Goal: Information Seeking & Learning: Check status

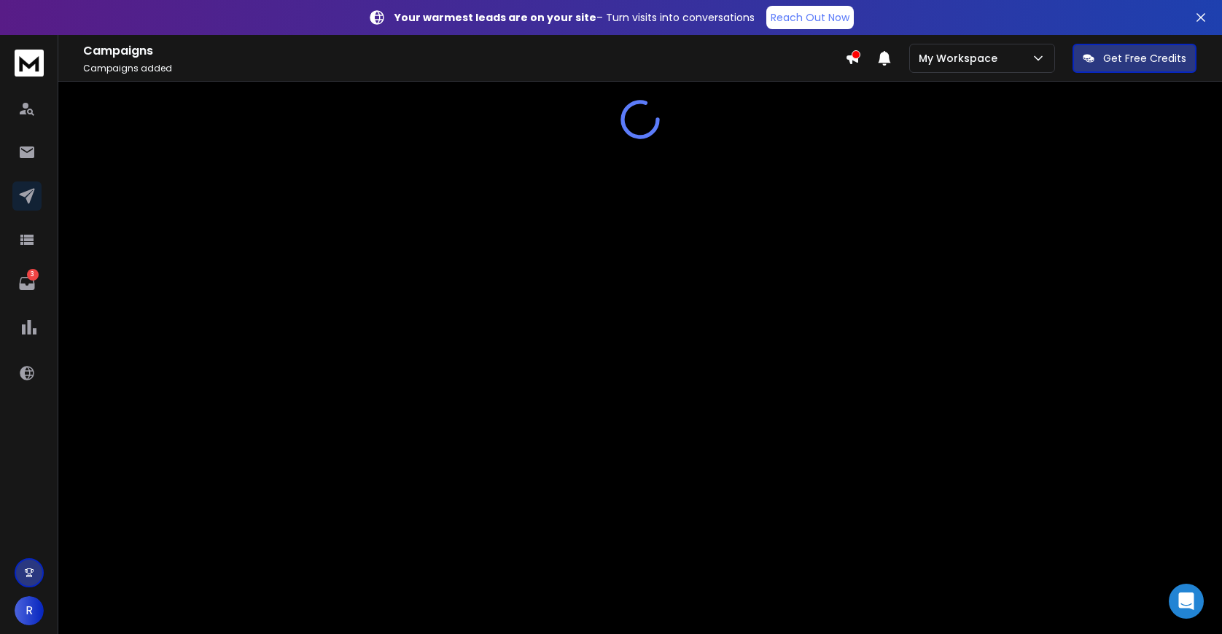
click at [47, 280] on div "3 R" at bounding box center [29, 337] width 58 height 605
click at [28, 280] on icon at bounding box center [26, 283] width 17 height 17
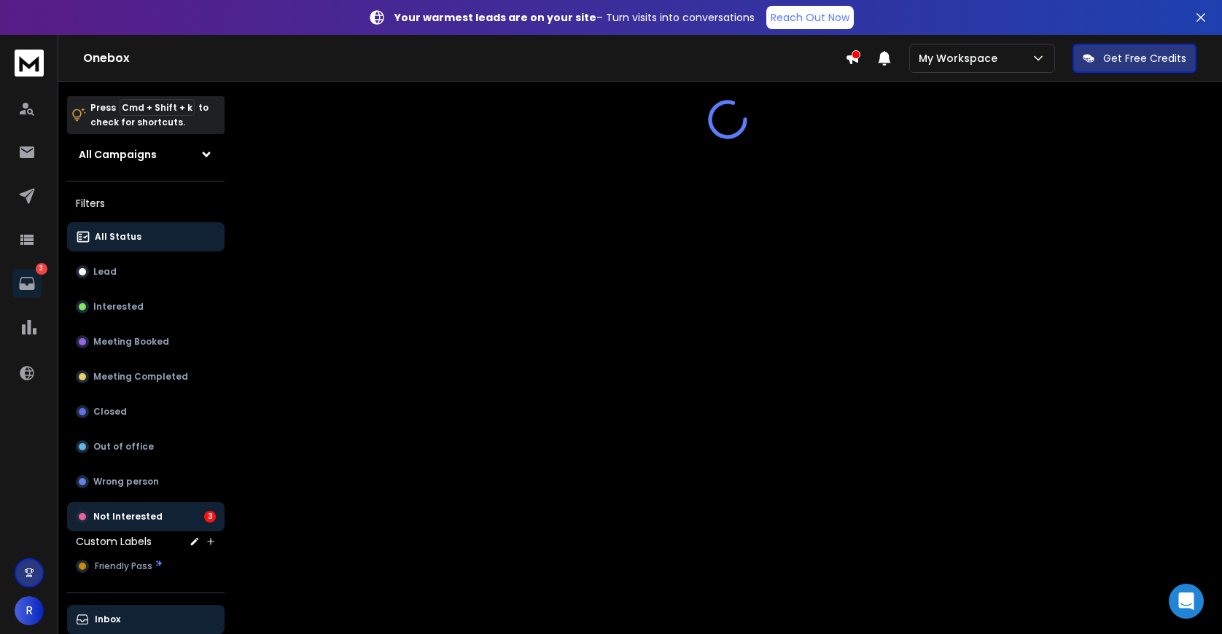
click at [175, 511] on button "Not Interested 3" at bounding box center [145, 516] width 157 height 29
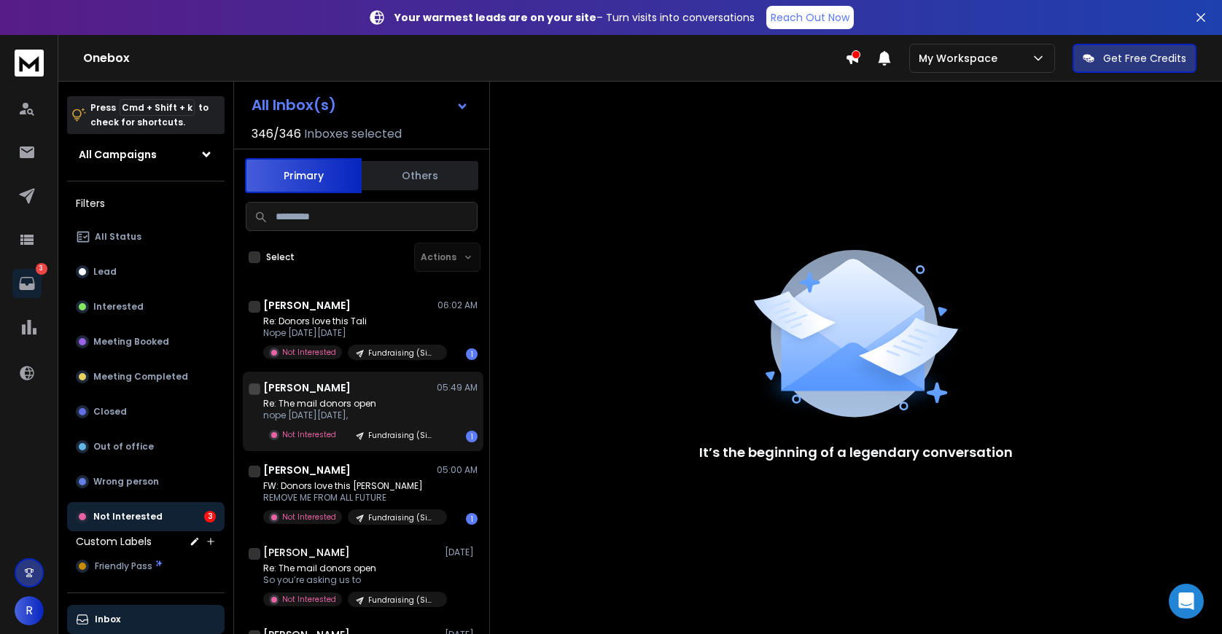
click at [361, 400] on p "Re: The mail donors open" at bounding box center [350, 404] width 175 height 12
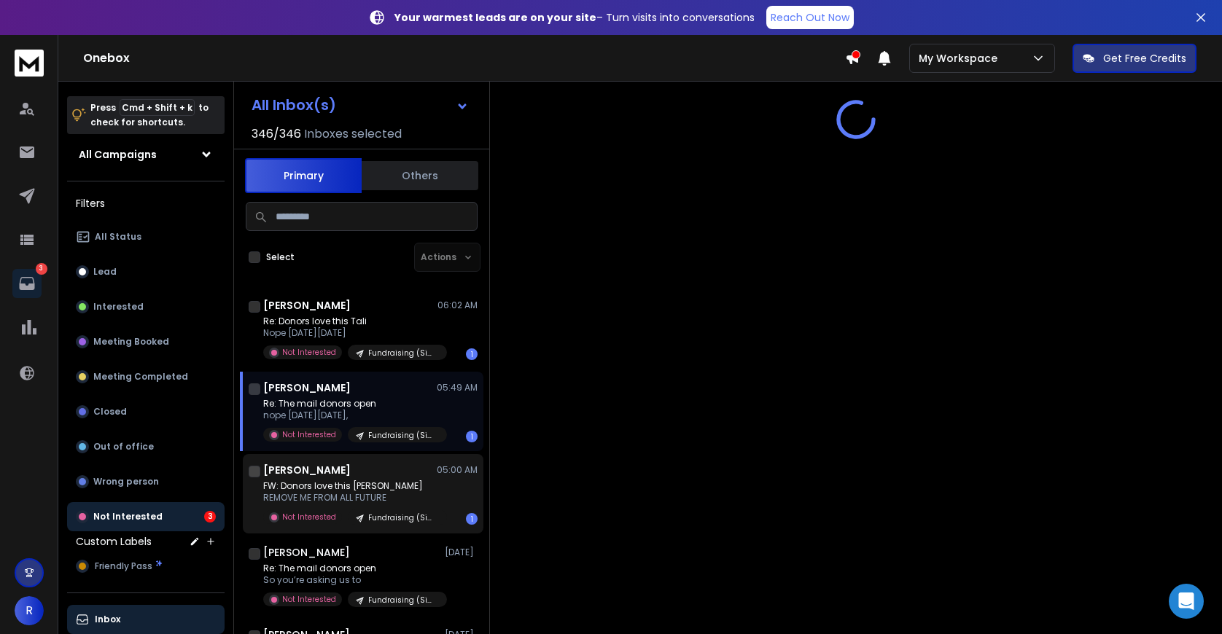
click at [351, 494] on p "REMOVE ME FROM ALL FUTURE" at bounding box center [350, 498] width 175 height 12
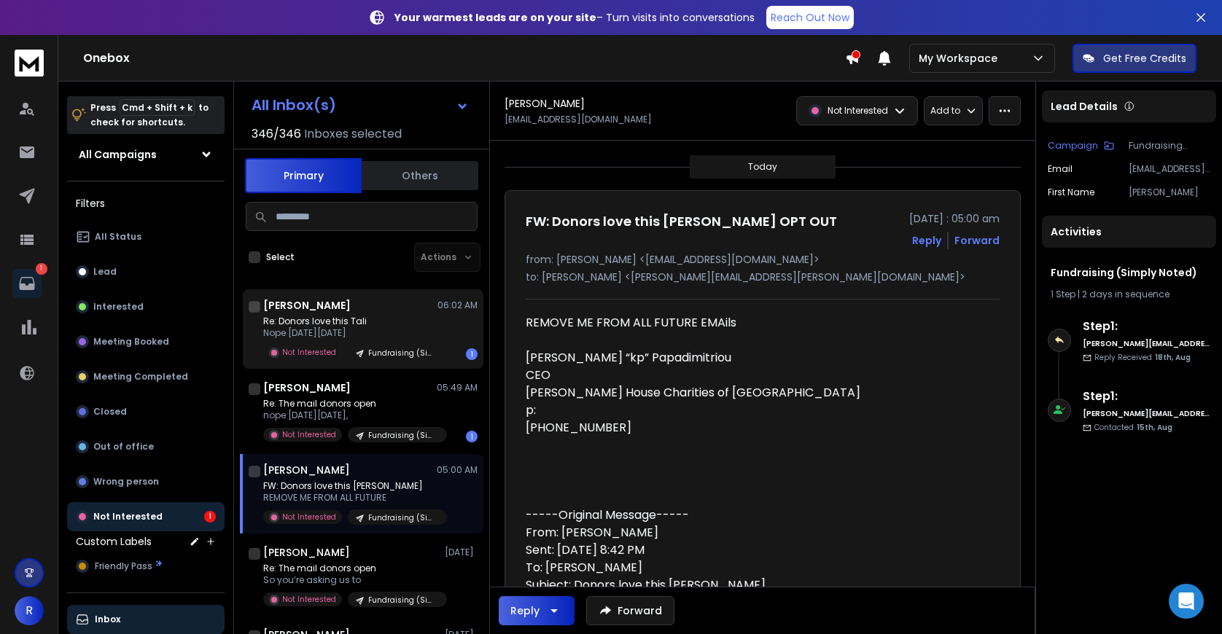
click at [340, 310] on div "Tali Gottlieb 06:02 AM" at bounding box center [370, 305] width 214 height 15
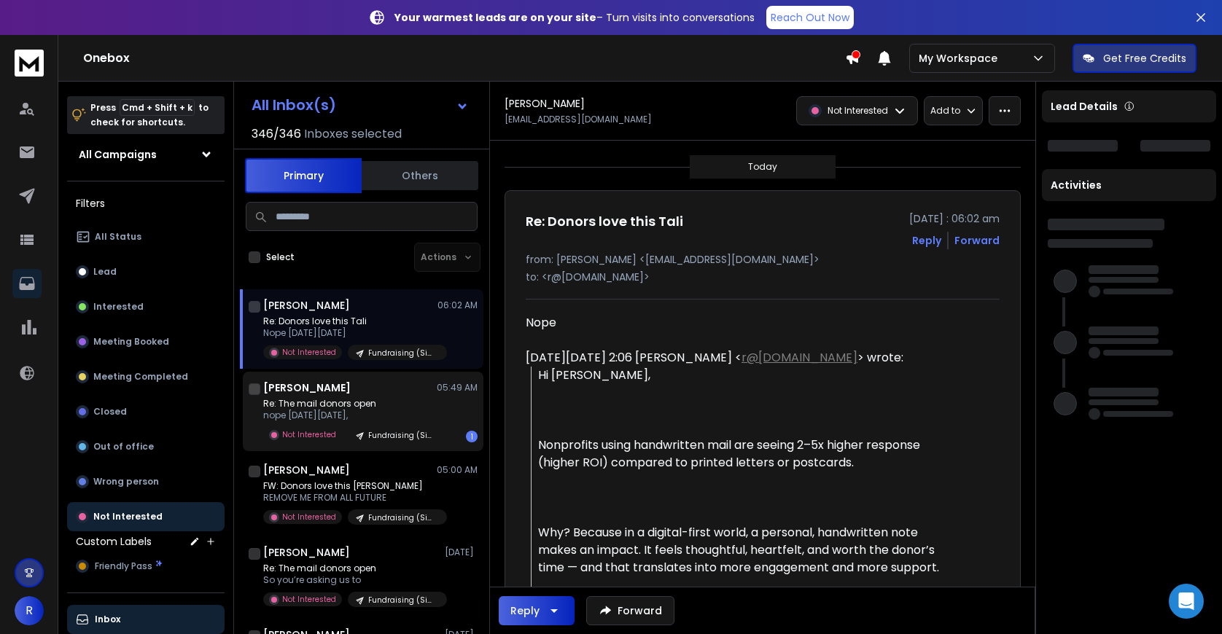
click at [339, 397] on div "Keren Gudeman 05:49 AM Re: The mail donors open nope On Fri, Aug 15, Not Intere…" at bounding box center [370, 412] width 214 height 62
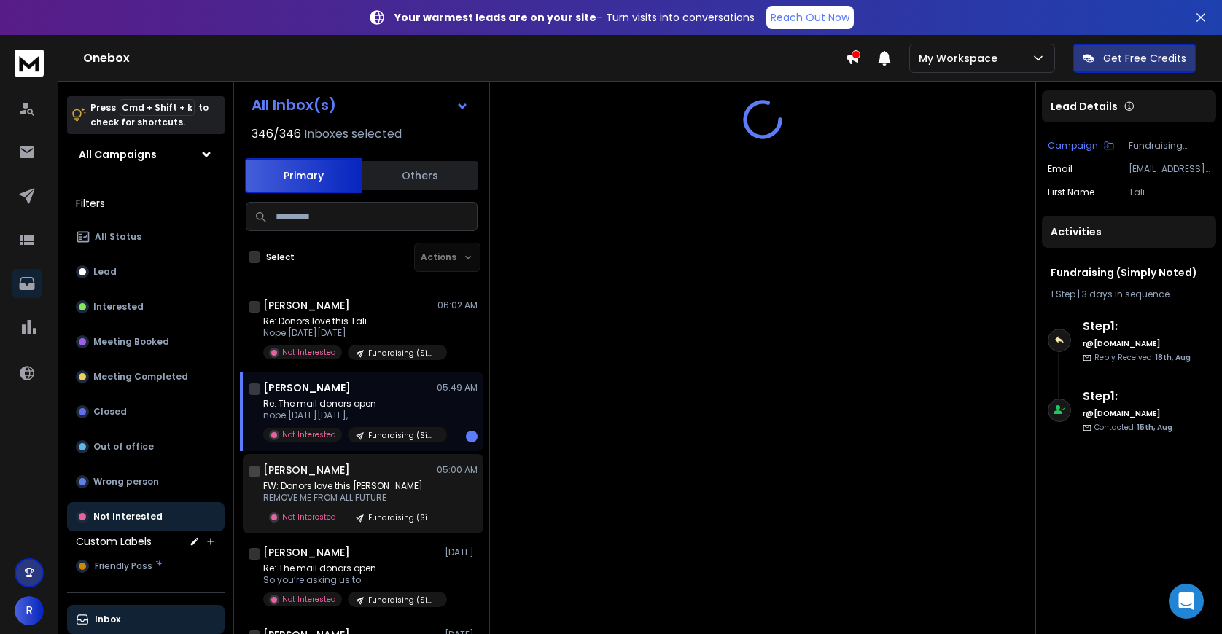
click at [327, 489] on p "FW: Donors love this Kathy_" at bounding box center [350, 486] width 175 height 12
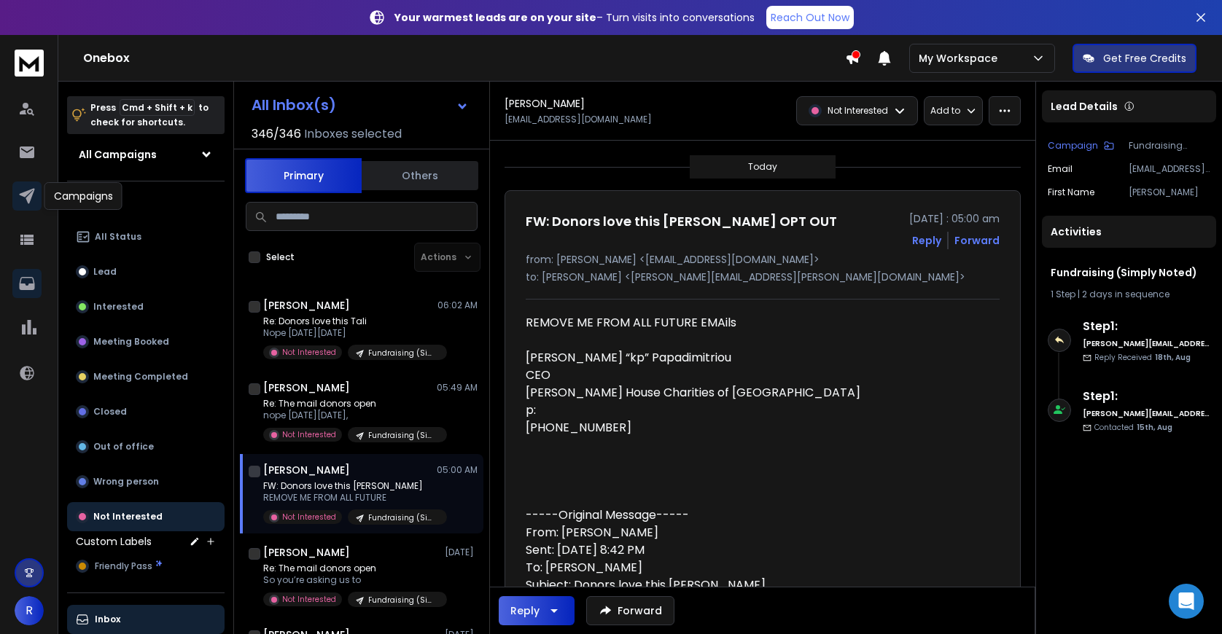
click at [34, 191] on icon at bounding box center [26, 195] width 15 height 15
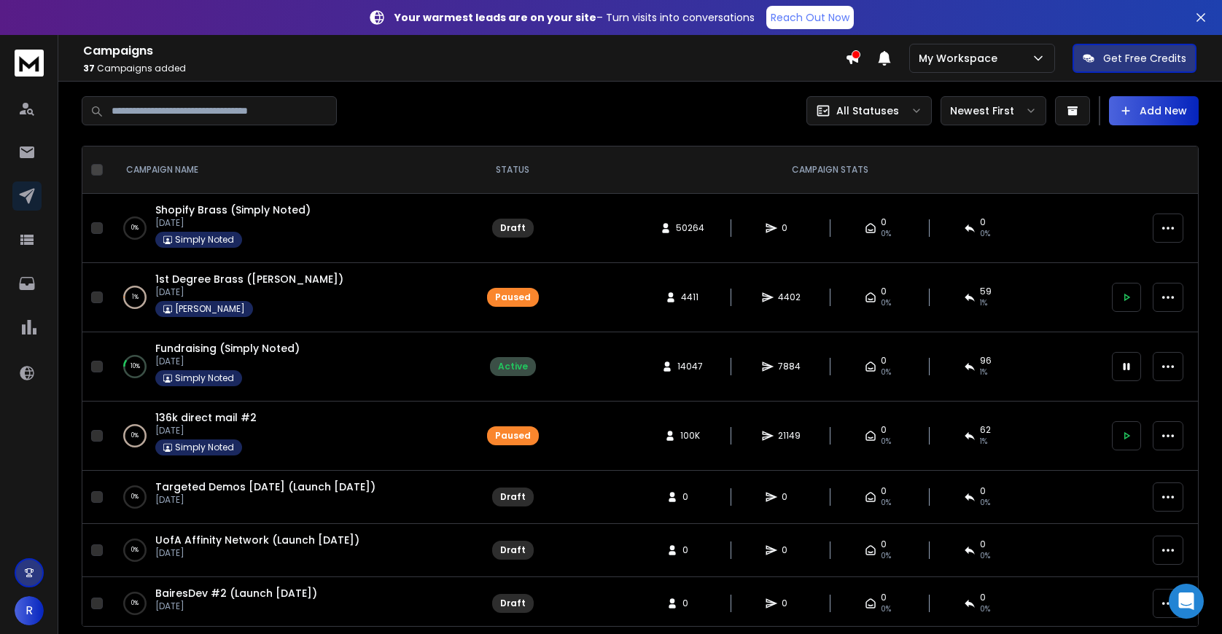
click at [353, 360] on div "10 % Fundraising (Simply Noted) 6 days ago Simply Noted" at bounding box center [288, 366] width 331 height 51
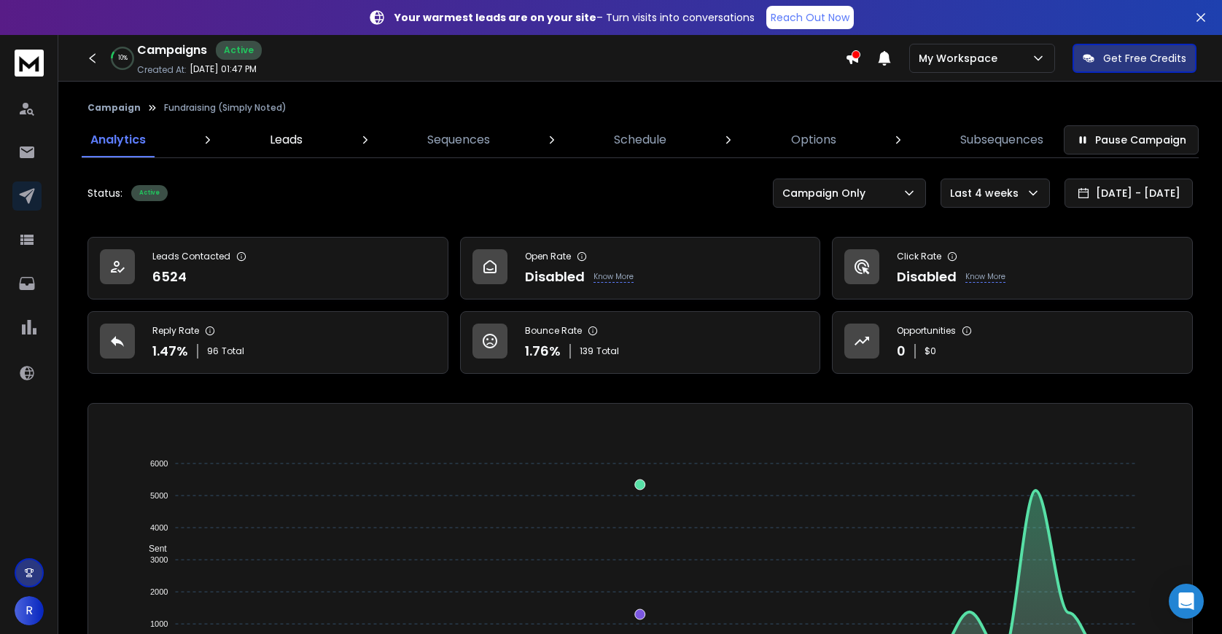
click at [296, 139] on p "Leads" at bounding box center [286, 139] width 33 height 17
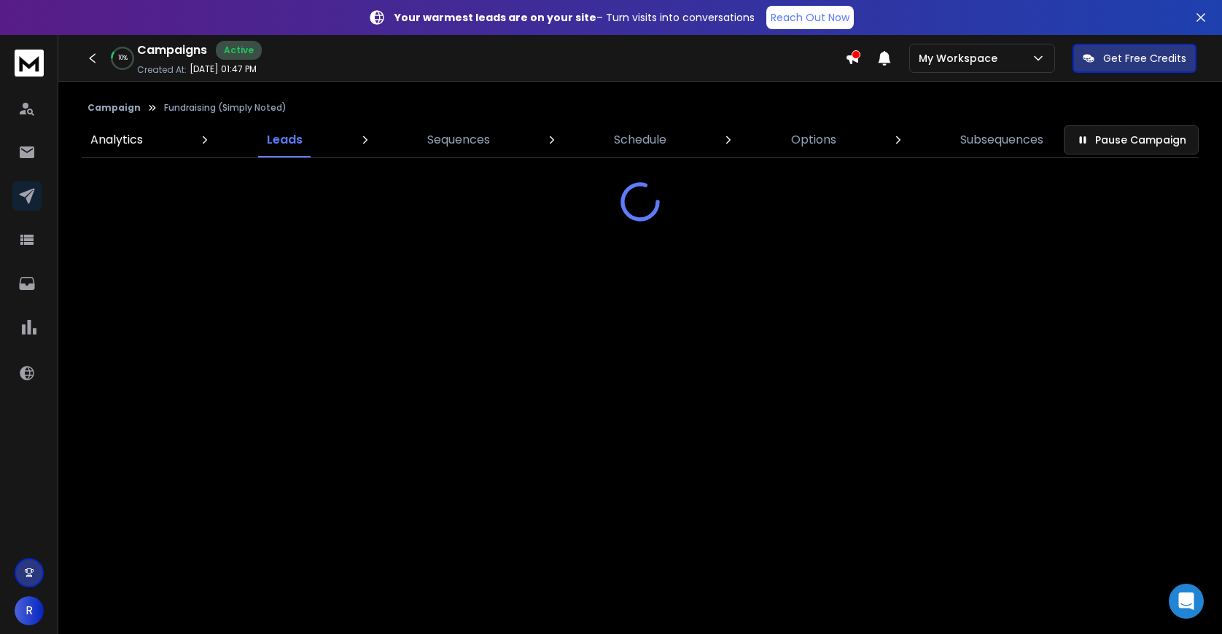
click at [122, 147] on p "Analytics" at bounding box center [116, 139] width 52 height 17
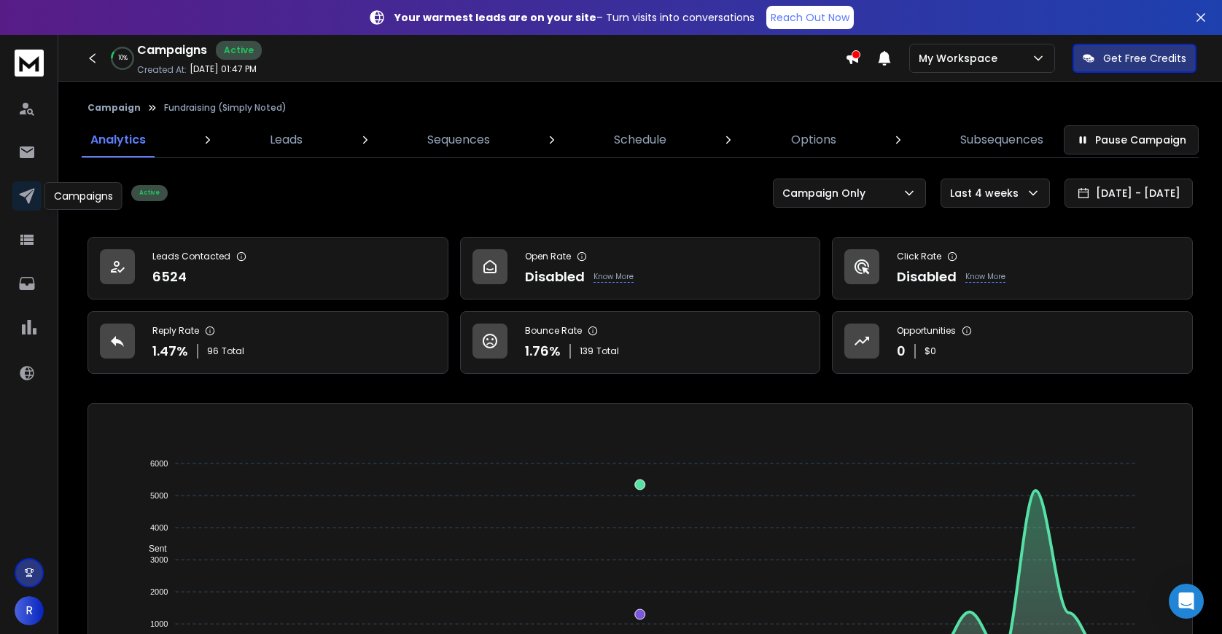
click at [19, 196] on icon at bounding box center [26, 195] width 17 height 17
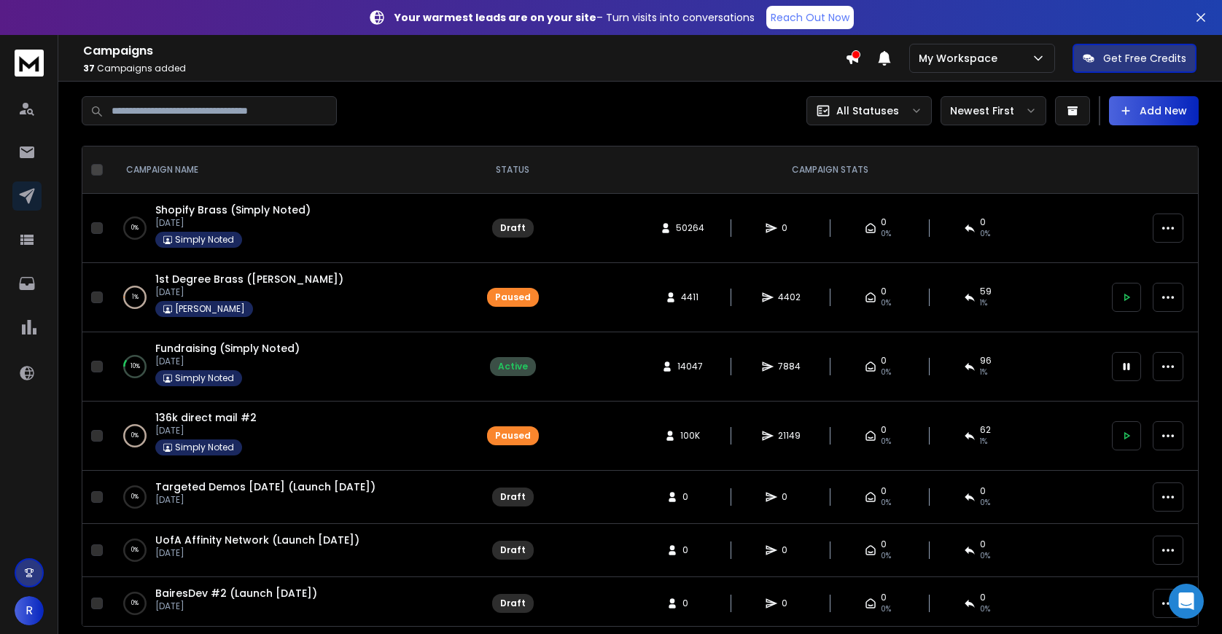
click at [1126, 362] on icon at bounding box center [1126, 366] width 13 height 13
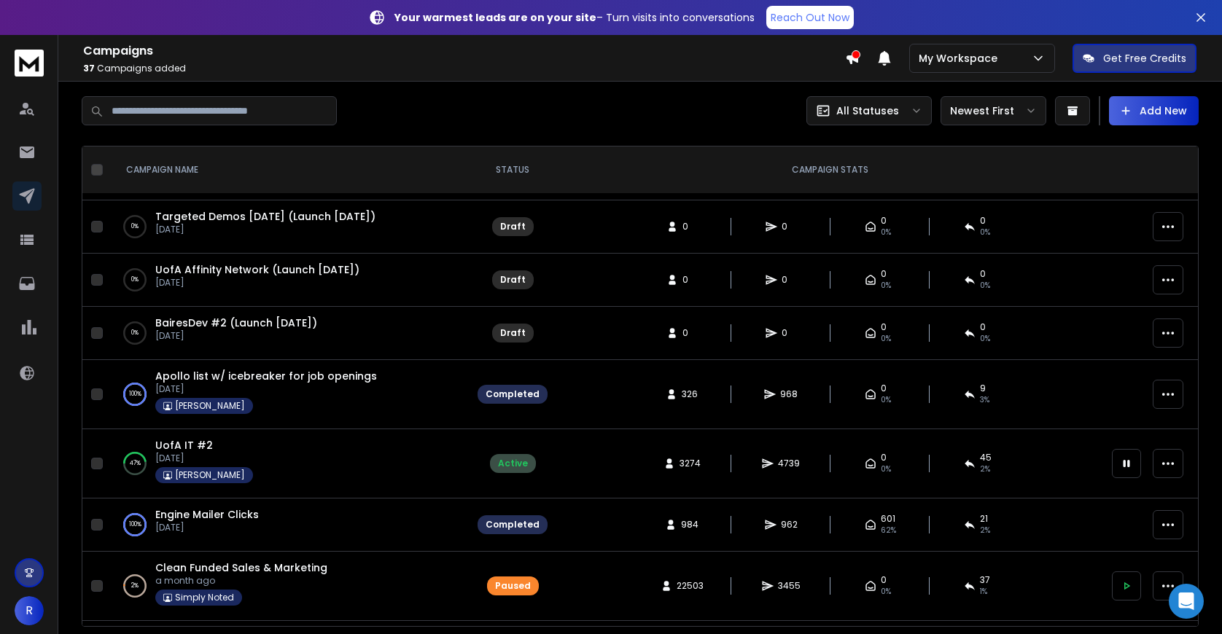
scroll to position [295, 0]
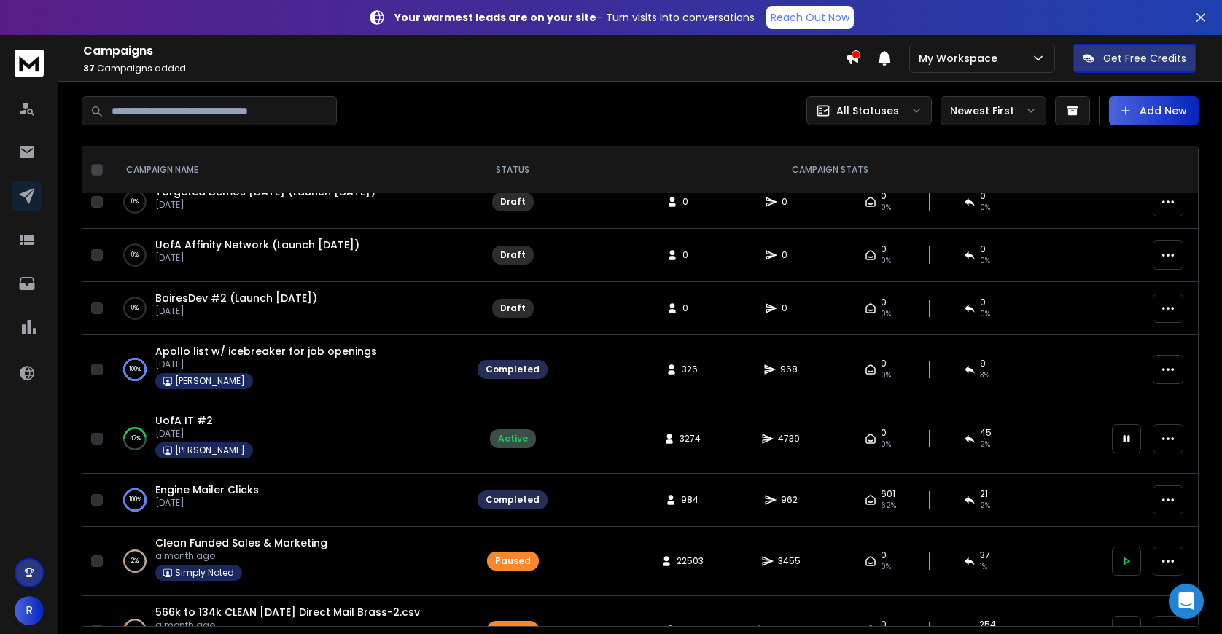
click at [1130, 436] on icon at bounding box center [1126, 438] width 13 height 13
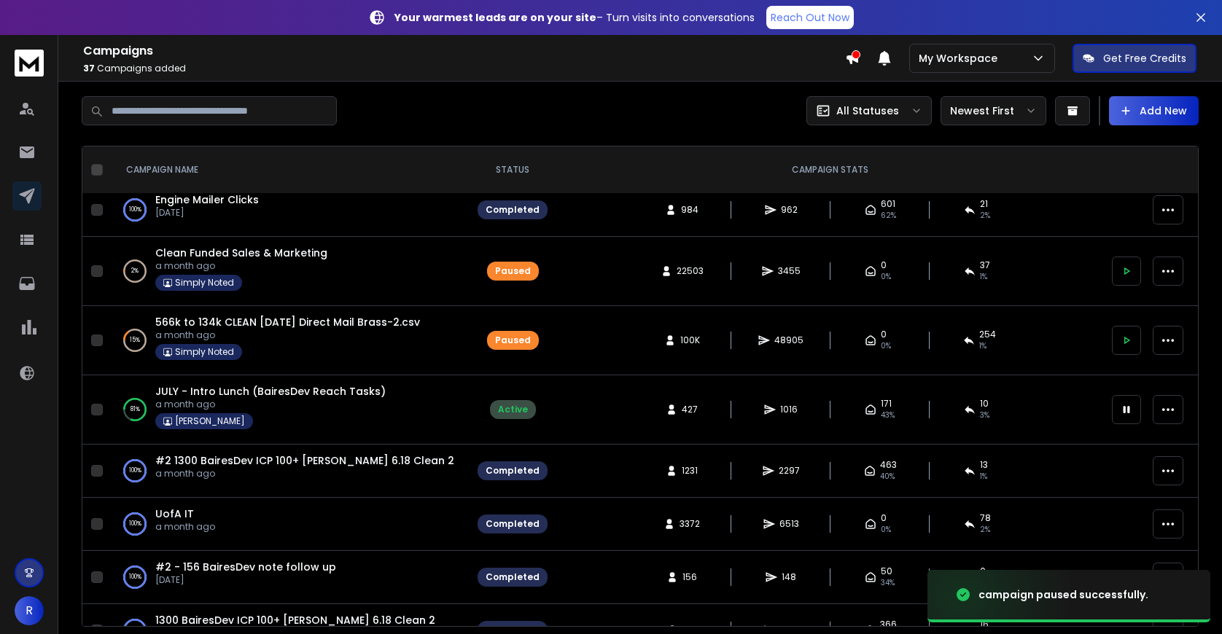
scroll to position [586, 0]
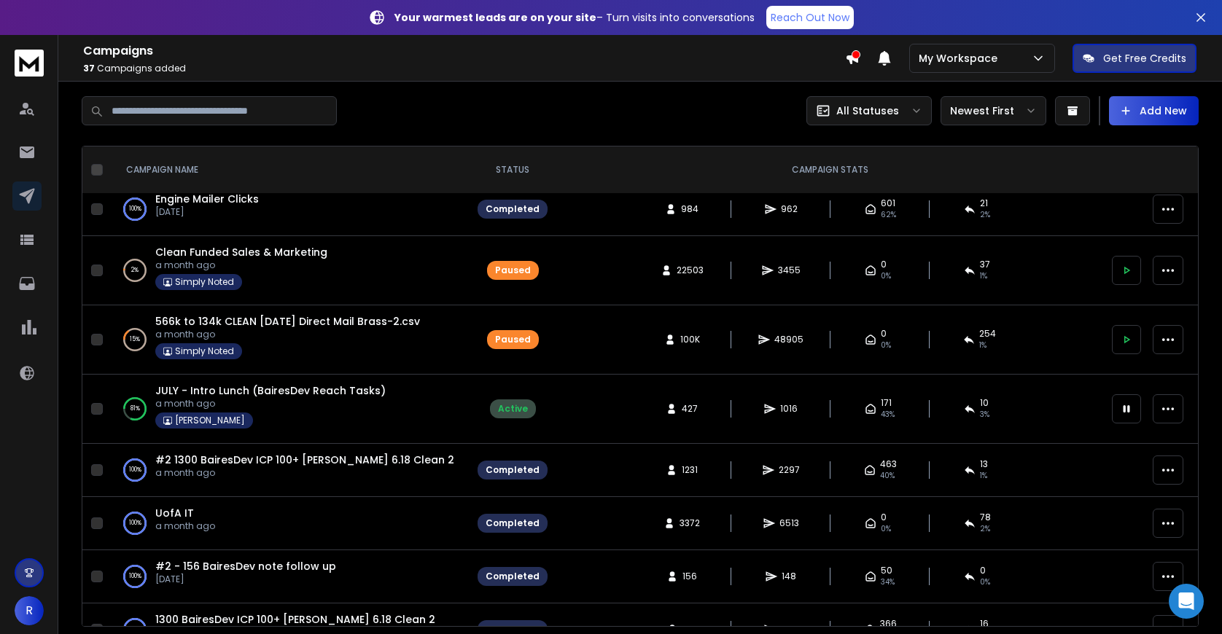
click at [1124, 408] on icon at bounding box center [1127, 408] width 7 height 7
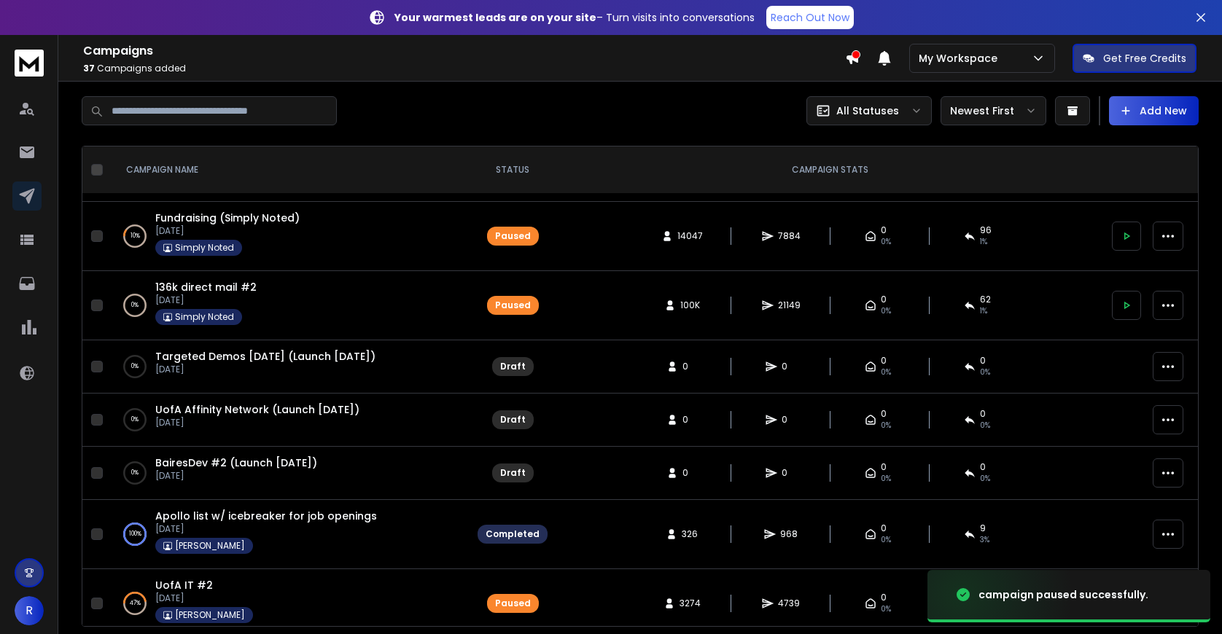
scroll to position [0, 0]
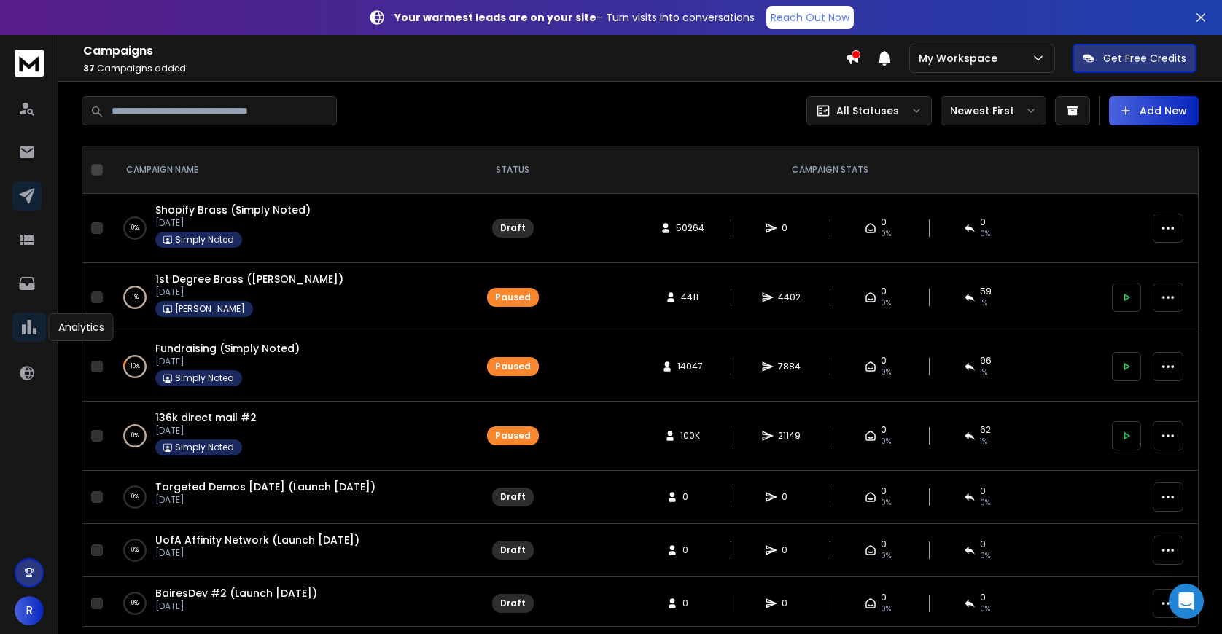
click at [33, 327] on icon at bounding box center [29, 327] width 22 height 22
